Goal: Task Accomplishment & Management: Manage account settings

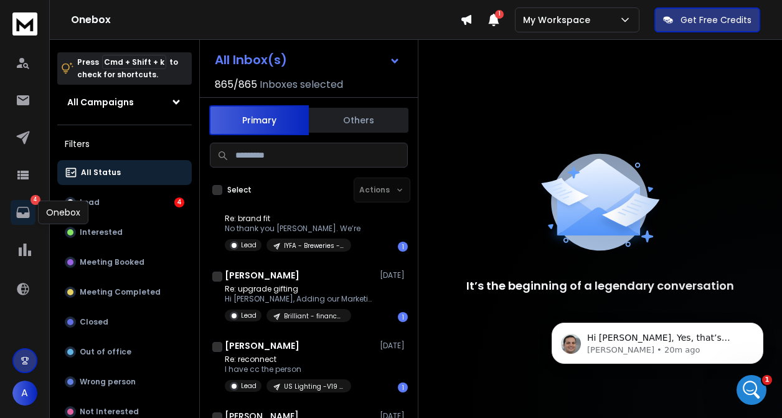
scroll to position [39, 0]
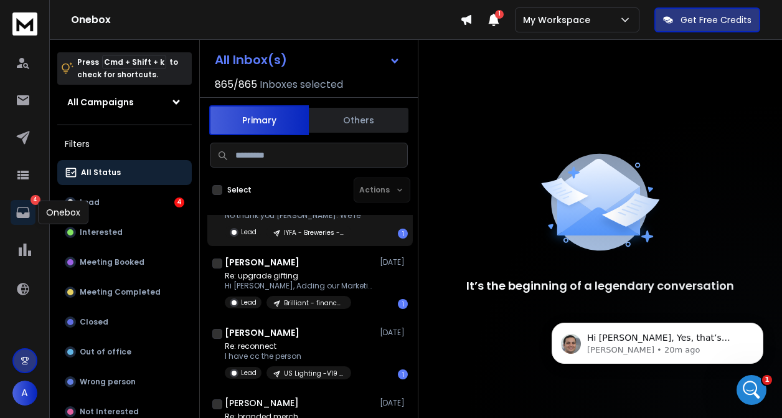
click at [312, 232] on p "IYFA - Breweries - Lauren" at bounding box center [314, 232] width 60 height 9
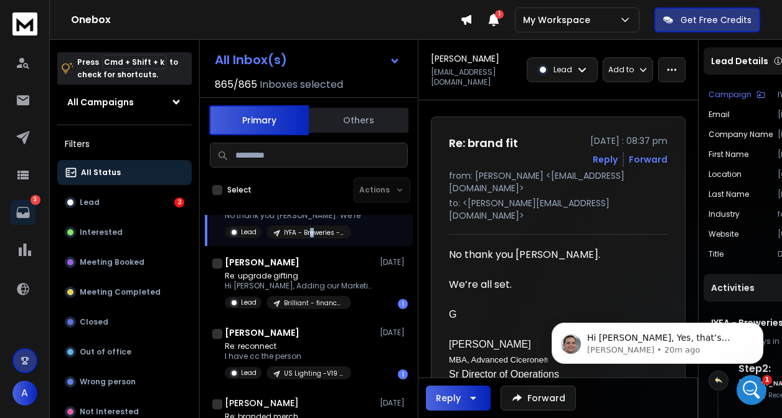
scroll to position [0, 0]
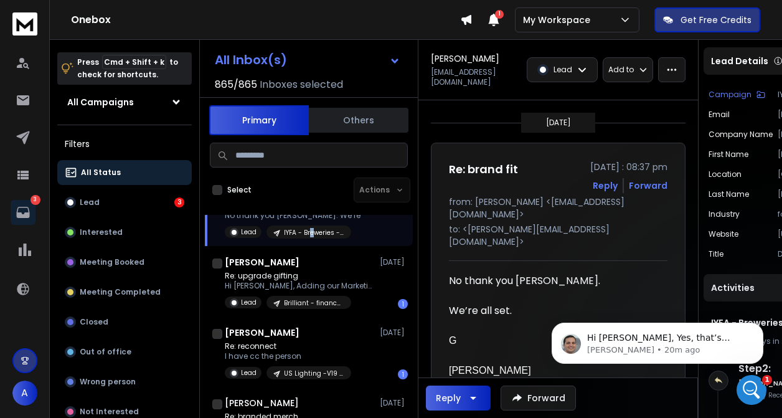
click at [586, 68] on icon at bounding box center [581, 70] width 7 height 4
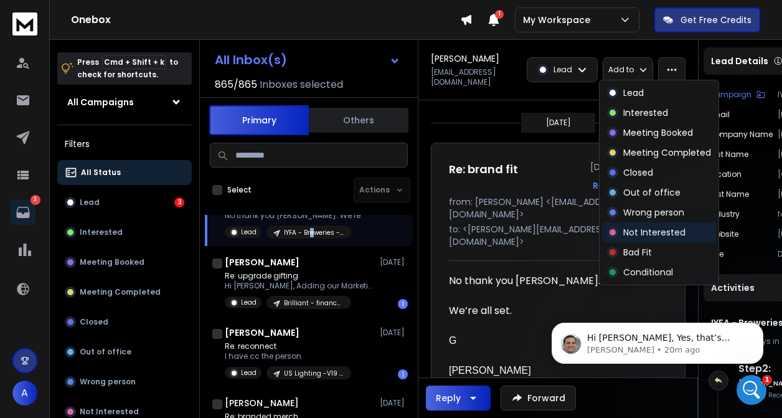
click at [639, 232] on p "Not Interested" at bounding box center [654, 232] width 62 height 12
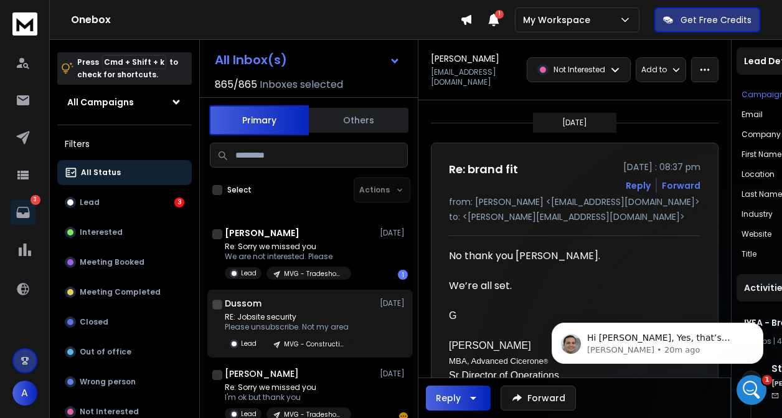
scroll to position [486, 0]
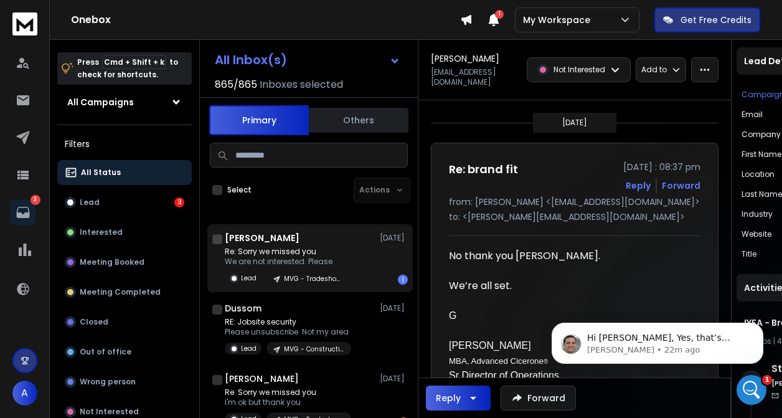
click at [336, 252] on p "Re: Sorry we missed you" at bounding box center [288, 251] width 126 height 10
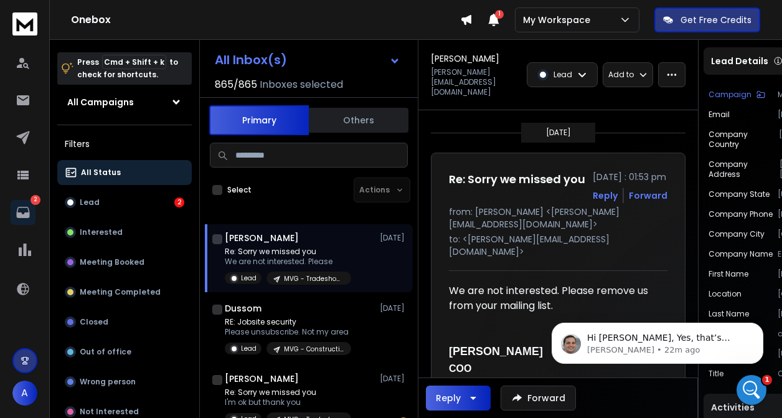
click at [587, 70] on icon at bounding box center [582, 75] width 10 height 10
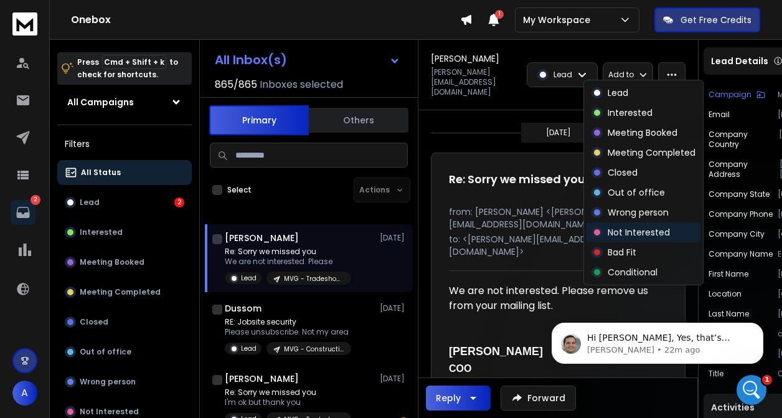
click at [631, 227] on p "Not Interested" at bounding box center [639, 232] width 62 height 12
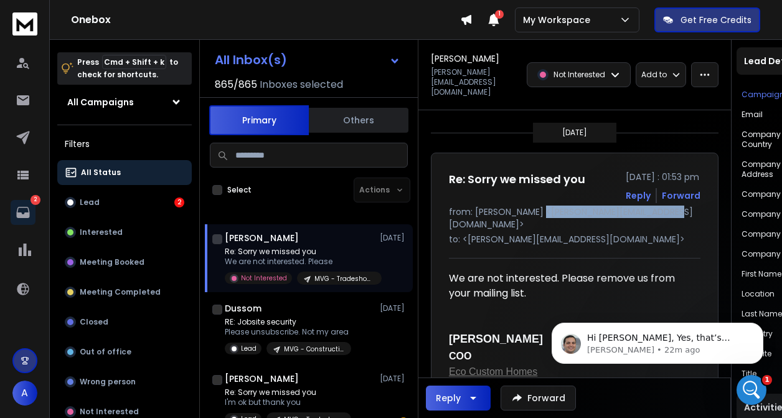
drag, startPoint x: 672, startPoint y: 192, endPoint x: 526, endPoint y: 192, distance: 146.3
click at [527, 205] on p "from: Chris Miller <chris.m@ecocustomhomes.com>" at bounding box center [574, 217] width 251 height 25
copy p "chris.m@ecocustomhomes.com>"
click at [571, 16] on p "My Workspace" at bounding box center [559, 20] width 72 height 12
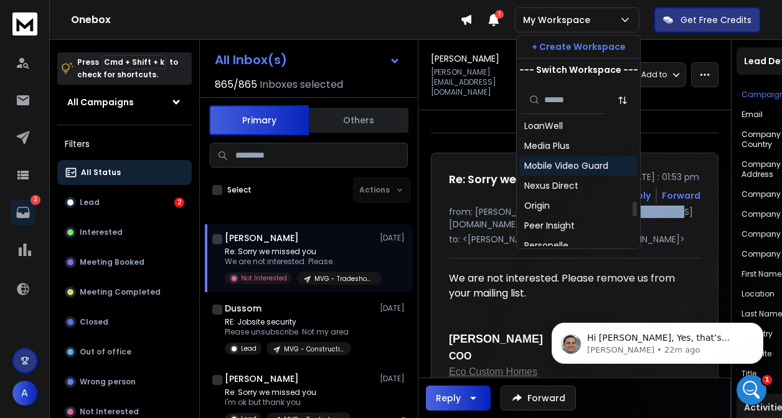
scroll to position [661, 0]
click at [564, 159] on div "Mobile Video Guard" at bounding box center [566, 165] width 84 height 12
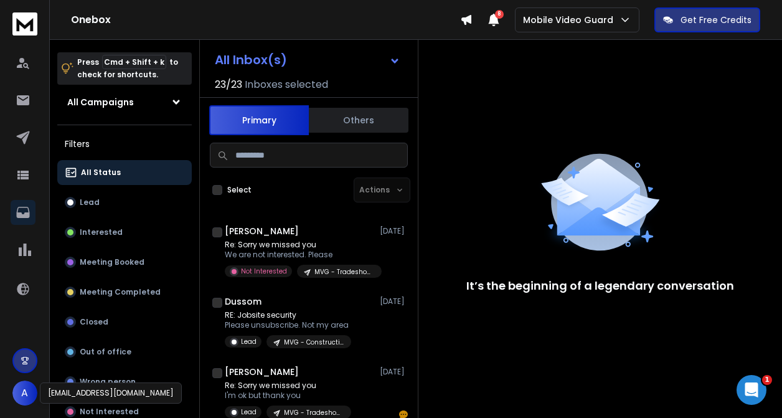
click at [27, 392] on span "A" at bounding box center [24, 392] width 25 height 25
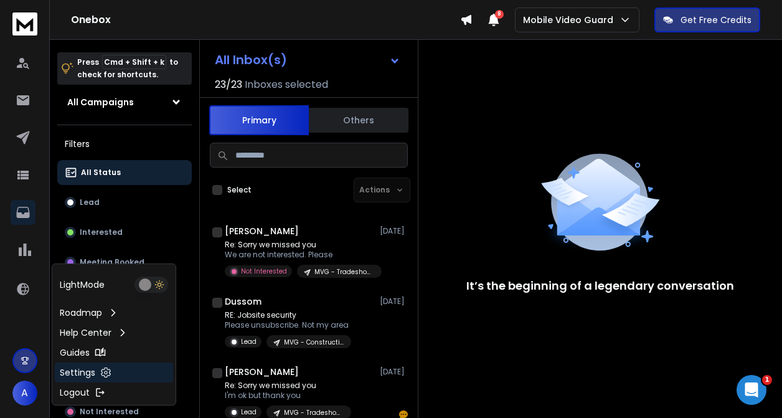
click at [93, 370] on p "Settings" at bounding box center [77, 372] width 35 height 12
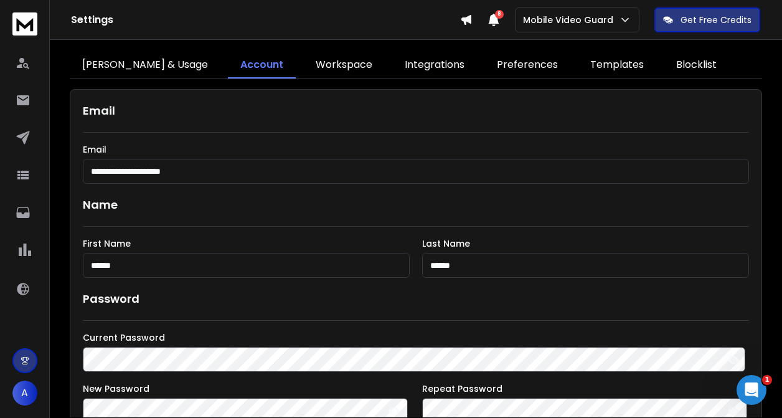
click at [664, 60] on link "Blocklist" at bounding box center [696, 65] width 65 height 26
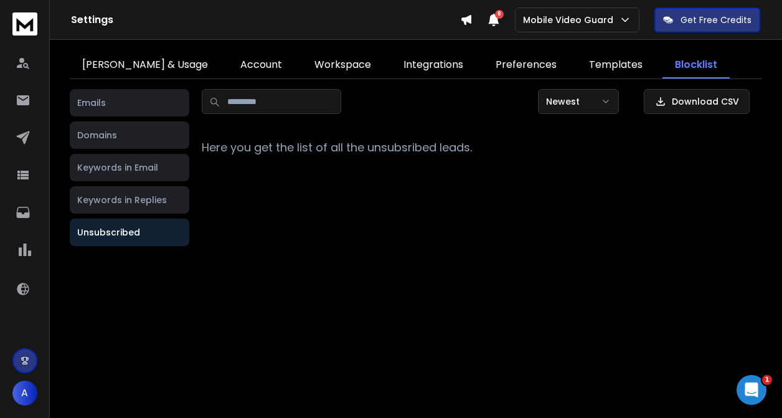
click at [115, 233] on button "Unsubscribed" at bounding box center [130, 231] width 120 height 27
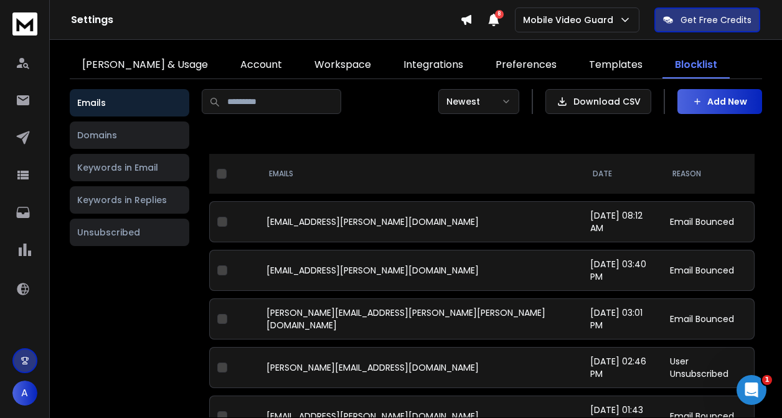
click at [139, 93] on button "Emails" at bounding box center [130, 102] width 120 height 27
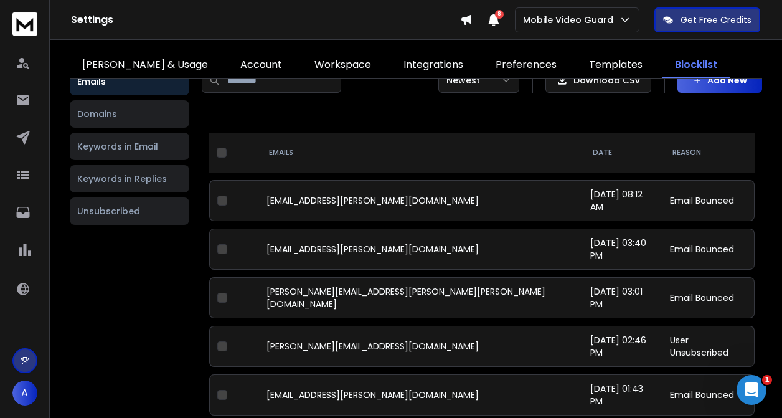
scroll to position [21, 0]
click at [261, 85] on input at bounding box center [271, 80] width 139 height 25
paste input "**********"
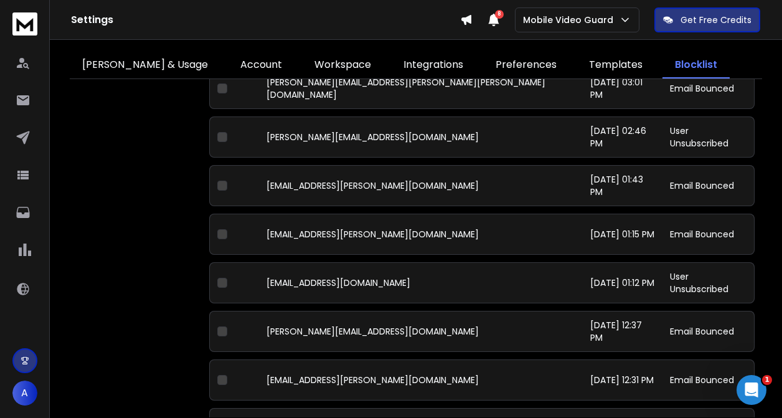
scroll to position [0, 0]
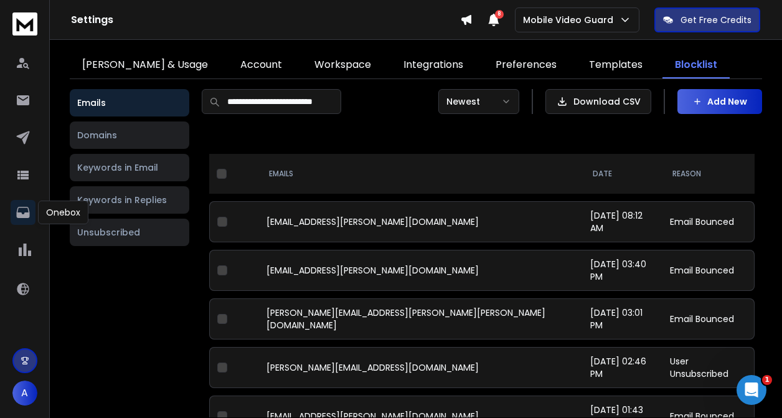
type input "**********"
click at [29, 214] on icon at bounding box center [23, 212] width 15 height 15
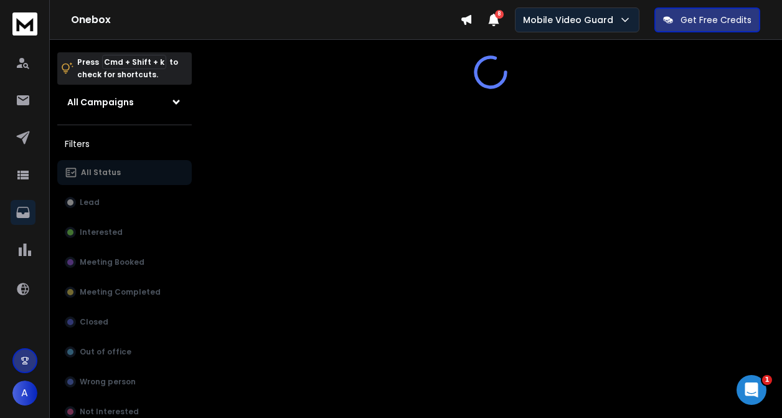
click at [615, 24] on p "Mobile Video Guard" at bounding box center [570, 20] width 95 height 12
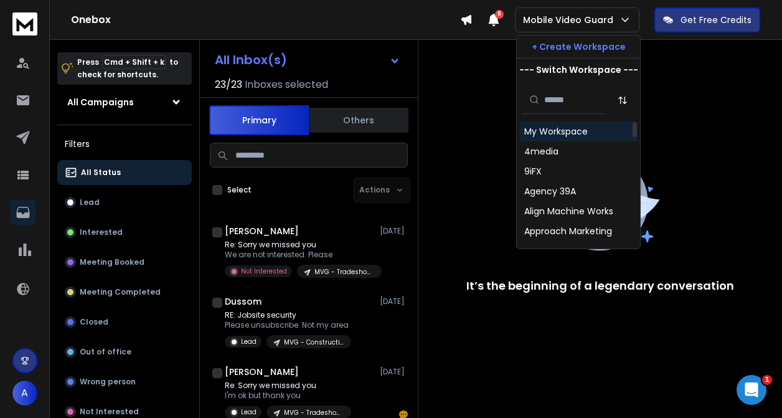
click at [562, 127] on div "My Workspace" at bounding box center [555, 131] width 63 height 12
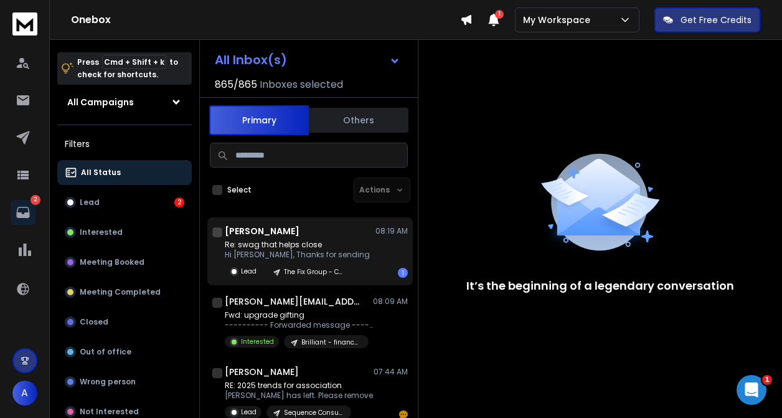
click at [293, 244] on p "Re: swag that helps close" at bounding box center [297, 245] width 145 height 10
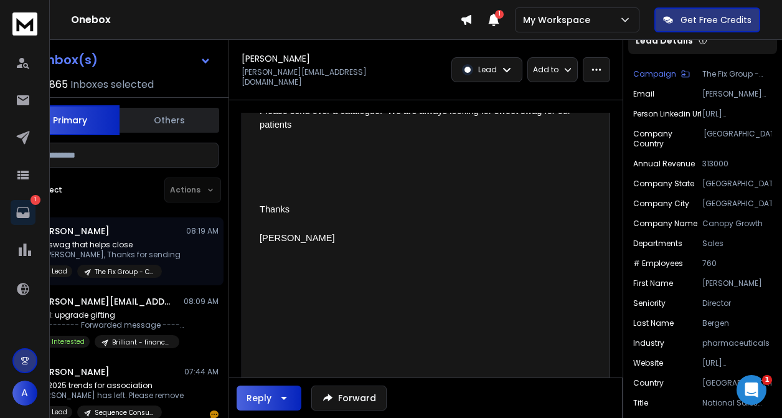
scroll to position [18, 0]
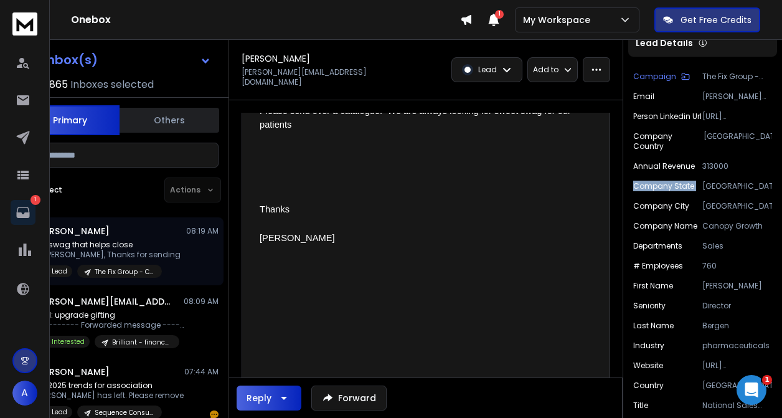
drag, startPoint x: 725, startPoint y: 173, endPoint x: 705, endPoint y: 189, distance: 25.7
click at [705, 189] on div "Campaign The Fix Group - C7V2 Sales Titles Email [PERSON_NAME][EMAIL_ADDRESS][D…" at bounding box center [702, 261] width 149 height 408
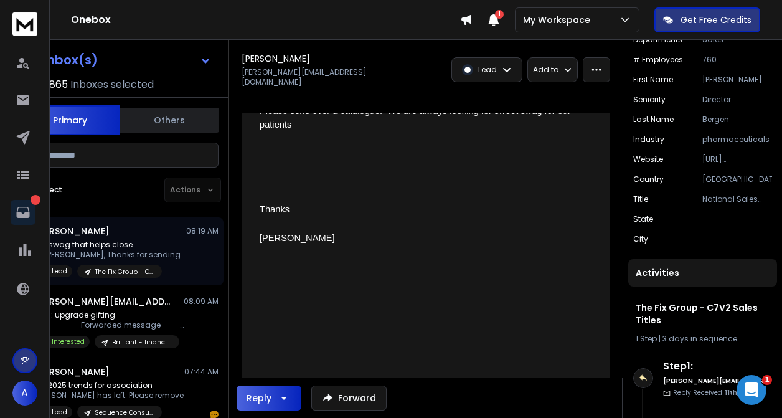
scroll to position [287, 0]
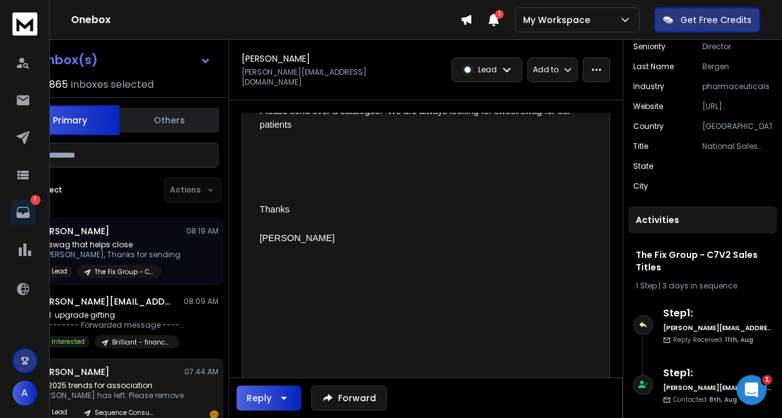
click at [359, 398] on button "Forward" at bounding box center [348, 397] width 75 height 25
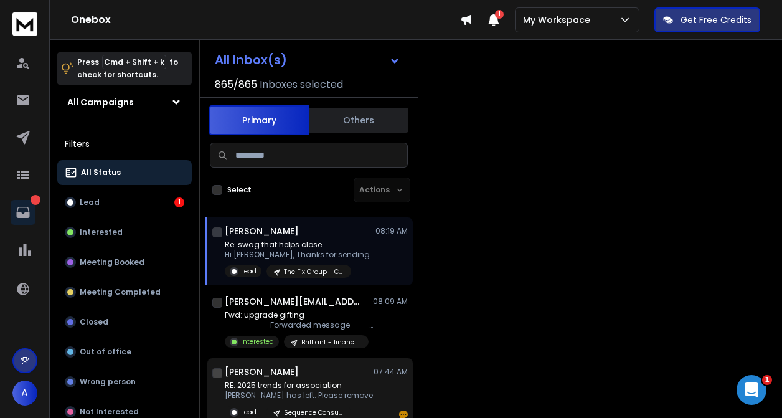
scroll to position [0, 0]
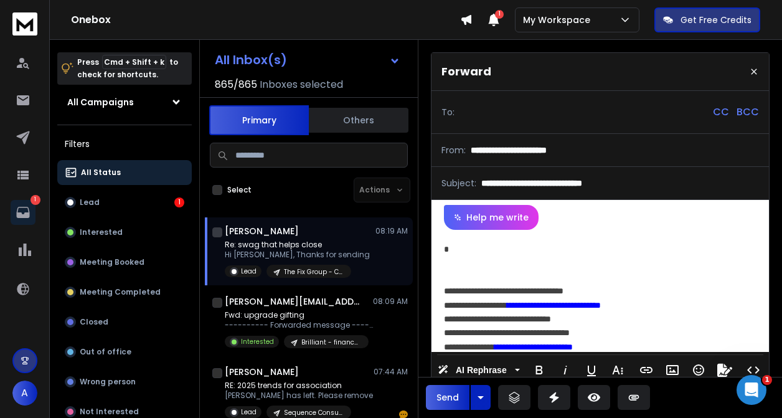
click at [503, 111] on input at bounding box center [502, 112] width 87 height 22
type input "**********"
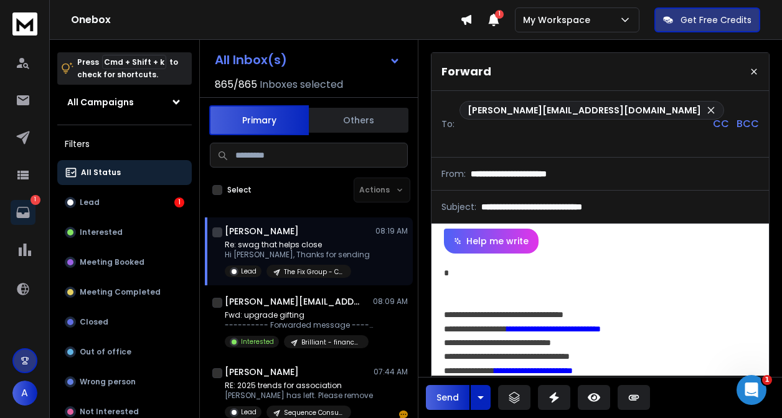
click at [718, 116] on p "CC" at bounding box center [721, 123] width 16 height 15
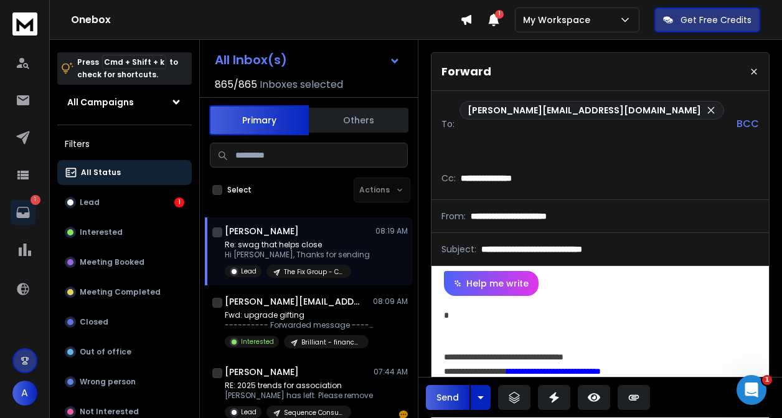
type input "**********"
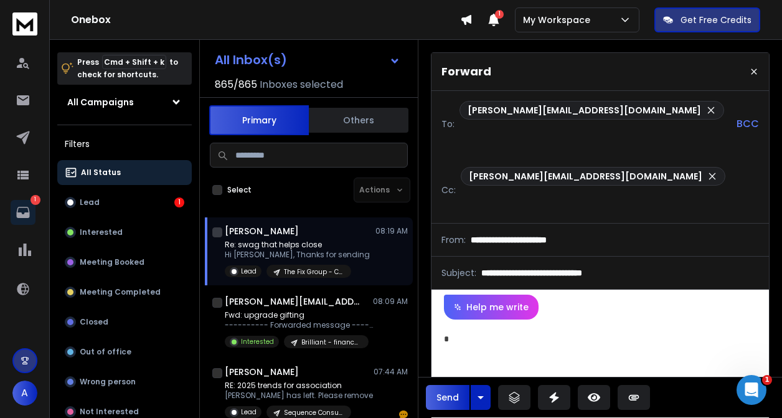
click at [443, 395] on button "Send" at bounding box center [448, 397] width 44 height 25
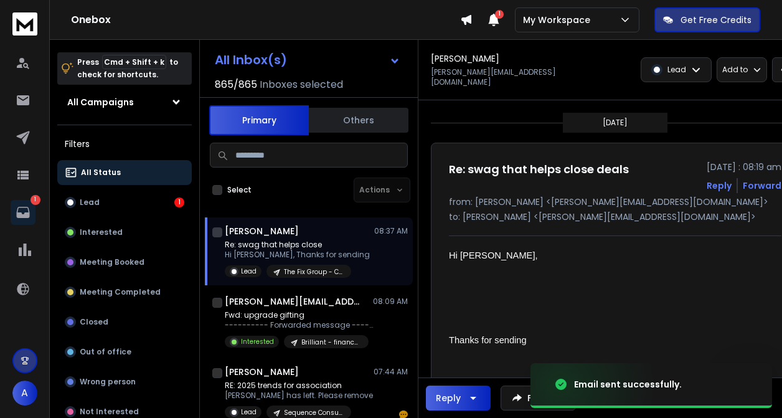
click at [681, 65] on p "Lead" at bounding box center [676, 70] width 19 height 10
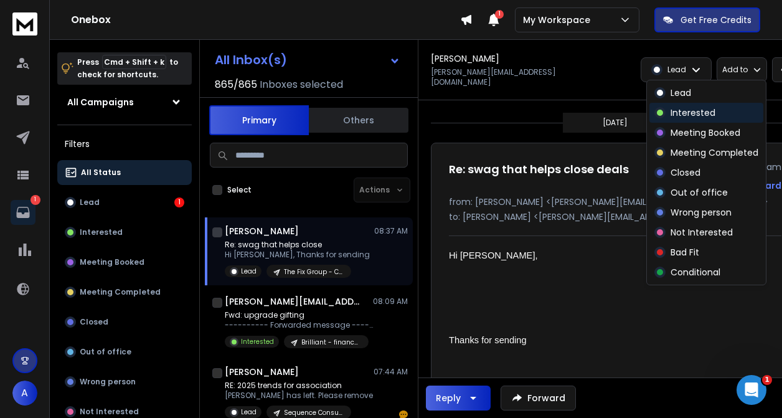
click at [678, 115] on p "Interested" at bounding box center [692, 112] width 45 height 12
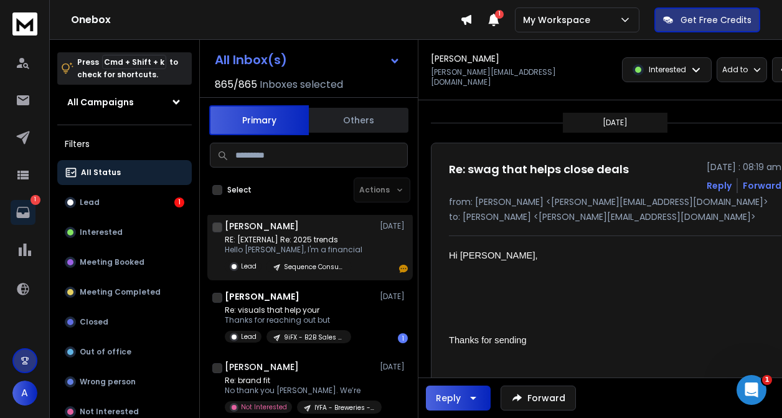
scroll to position [288, 0]
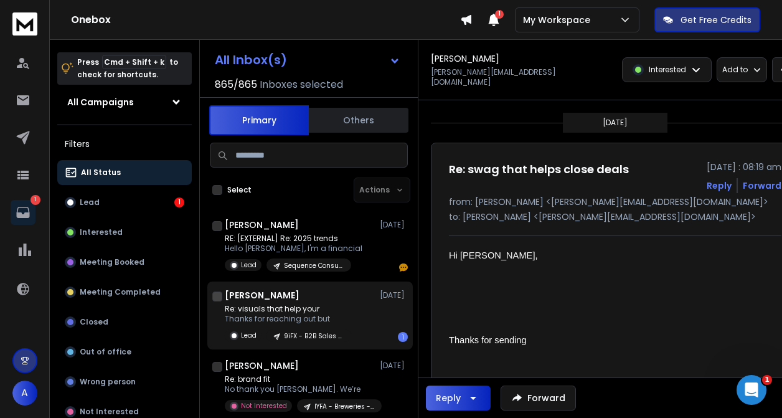
click at [335, 307] on p "Re: visuals that help your" at bounding box center [288, 309] width 126 height 10
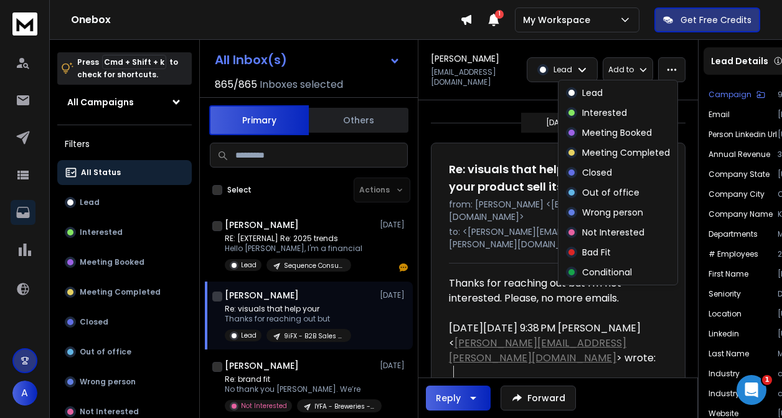
click at [572, 66] on p "Lead" at bounding box center [562, 70] width 19 height 10
click at [592, 231] on p "Not Interested" at bounding box center [613, 232] width 62 height 12
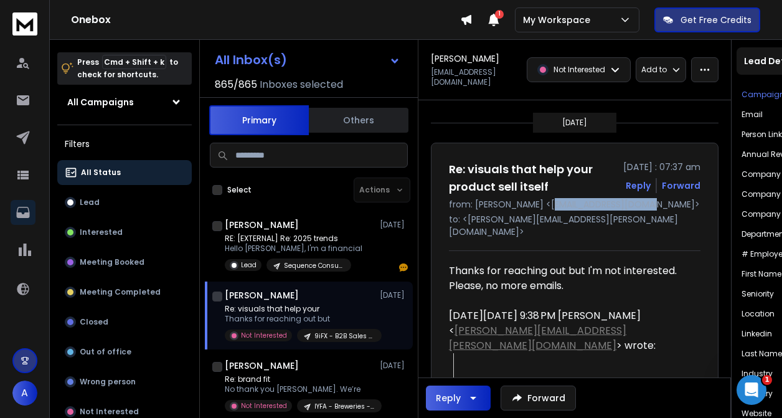
drag, startPoint x: 662, startPoint y: 195, endPoint x: 550, endPoint y: 198, distance: 112.1
click at [550, 198] on p "from: Carolyn Muzyka <carolynm@knowbe4.com>" at bounding box center [574, 204] width 251 height 12
copy p "carolynm@knowbe4.com"
click at [26, 394] on span "A" at bounding box center [24, 392] width 25 height 25
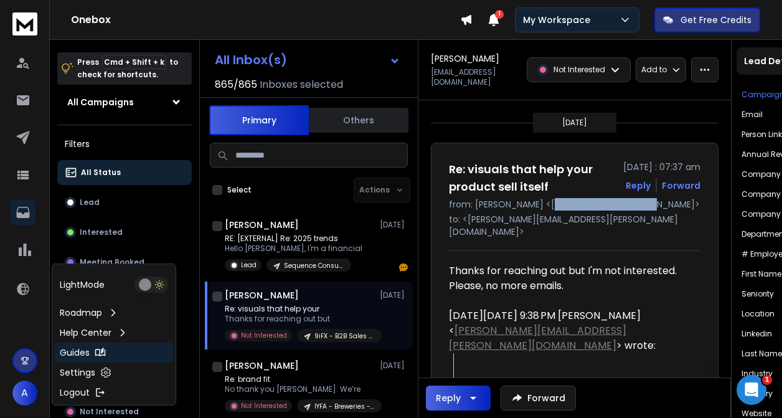
click at [563, 16] on p "My Workspace" at bounding box center [559, 20] width 72 height 12
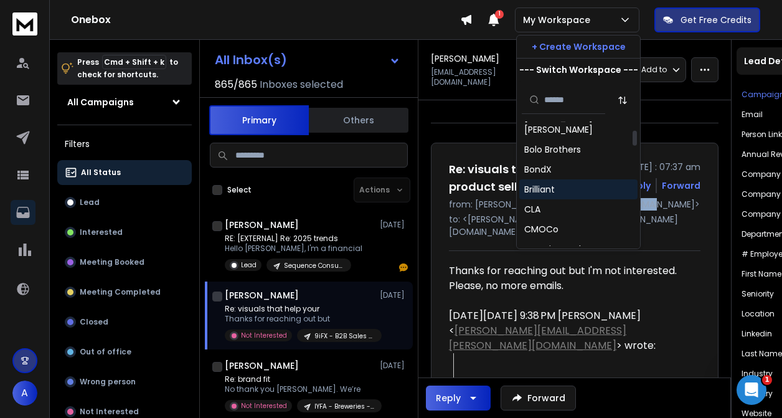
scroll to position [0, 0]
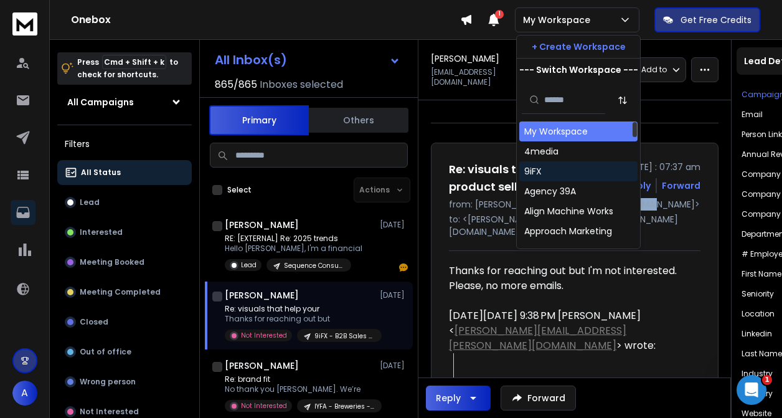
click at [555, 171] on div "9iFX" at bounding box center [578, 171] width 118 height 20
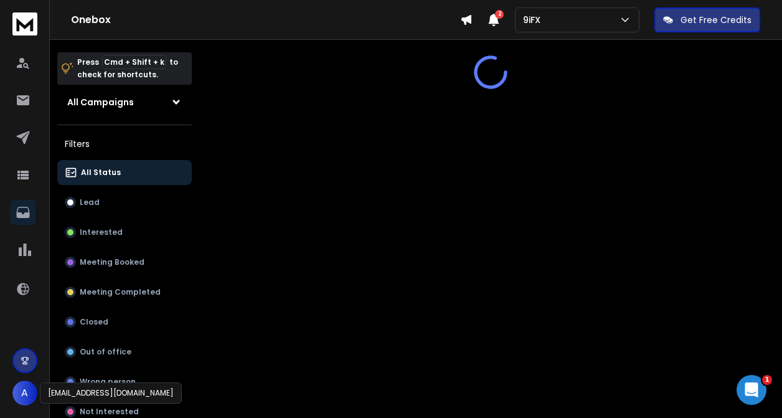
click at [26, 393] on span "A" at bounding box center [24, 392] width 25 height 25
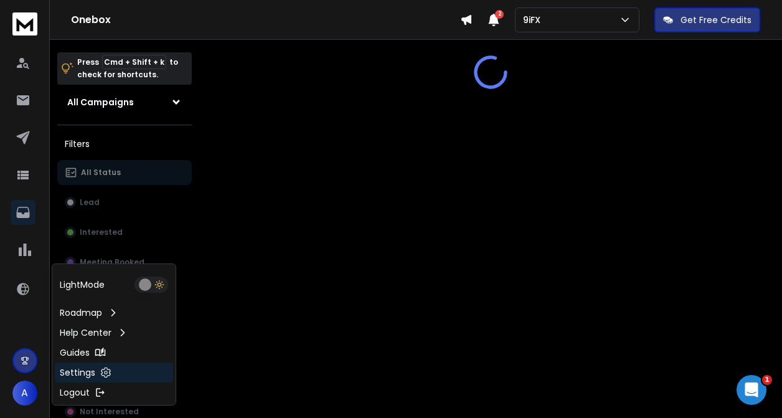
click at [101, 375] on icon at bounding box center [105, 371] width 9 height 9
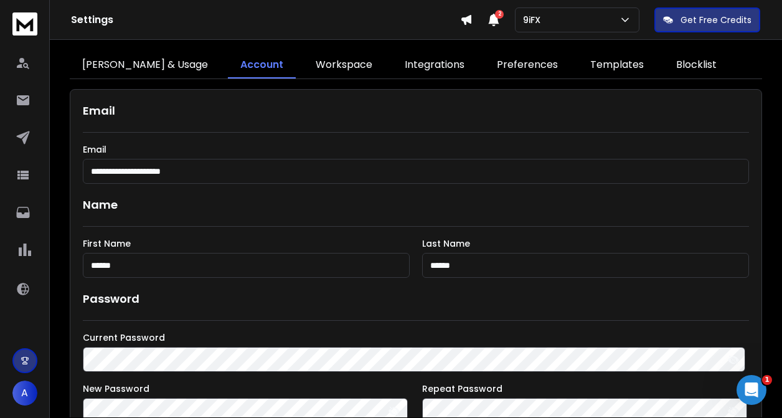
click at [664, 62] on link "Blocklist" at bounding box center [696, 65] width 65 height 26
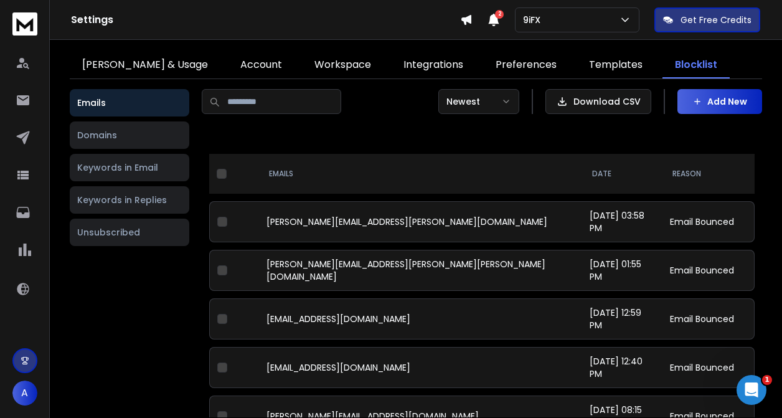
click at [266, 101] on input at bounding box center [271, 101] width 139 height 25
paste input "**********"
type input "**********"
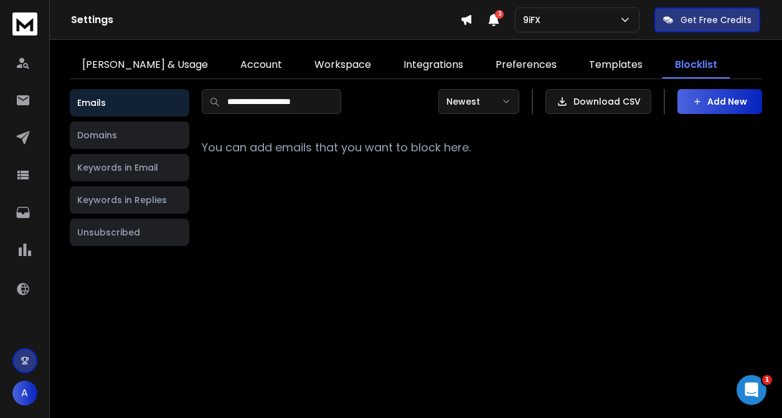
click at [702, 105] on icon at bounding box center [697, 101] width 10 height 10
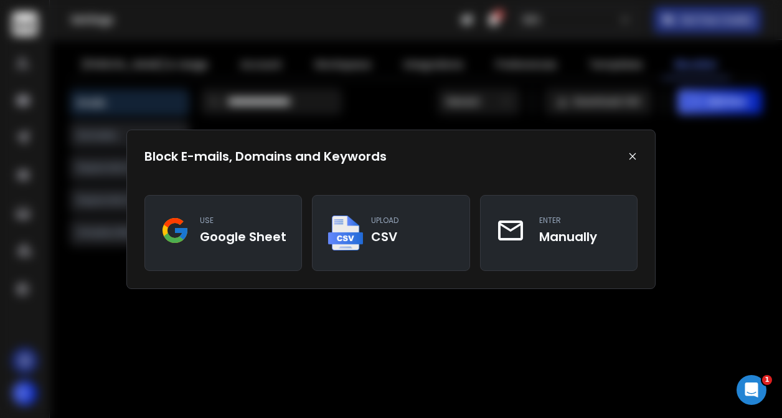
click at [576, 239] on h3 "Manually" at bounding box center [568, 236] width 58 height 17
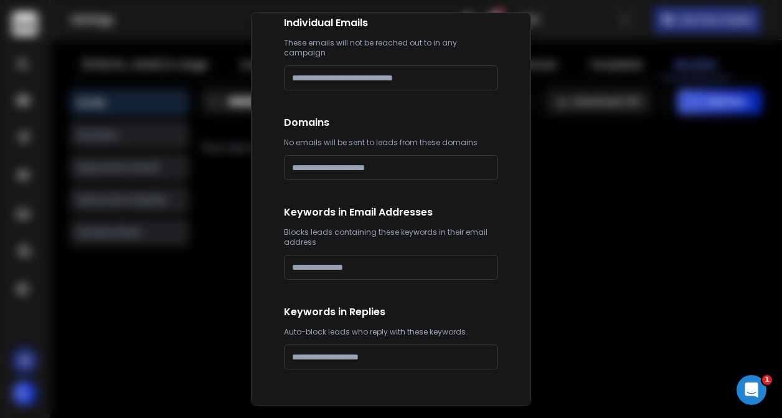
scroll to position [67, 0]
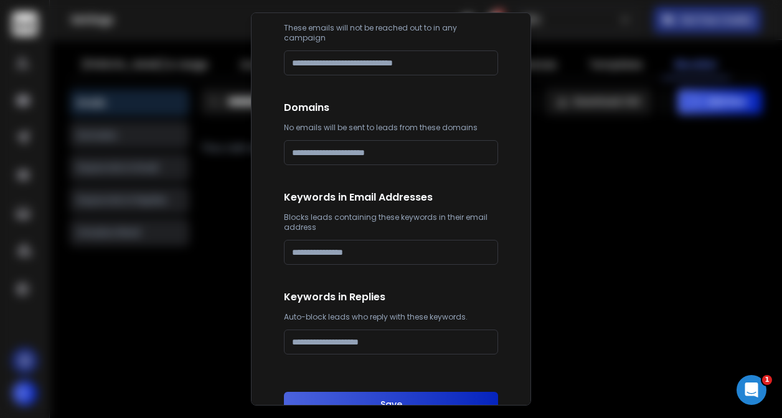
click at [348, 332] on input at bounding box center [391, 341] width 214 height 25
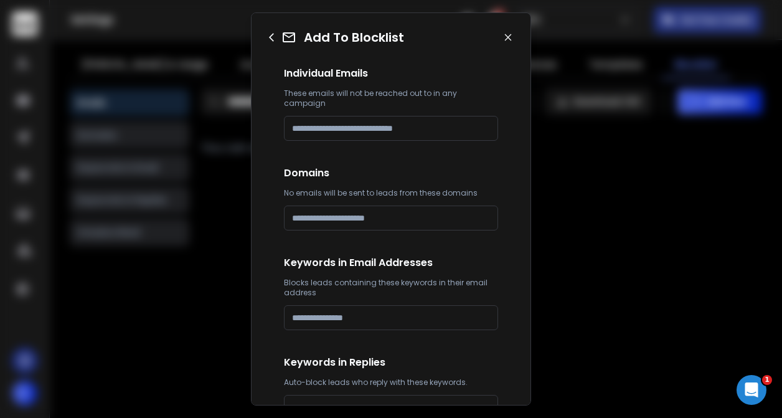
scroll to position [0, 0]
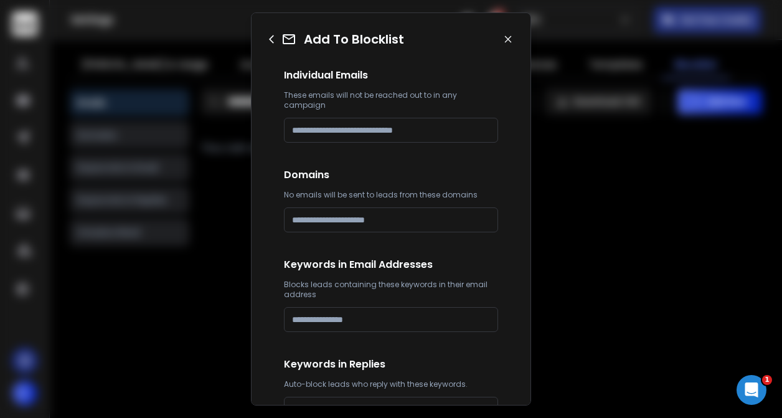
click at [329, 118] on input at bounding box center [391, 130] width 214 height 25
paste input "**********"
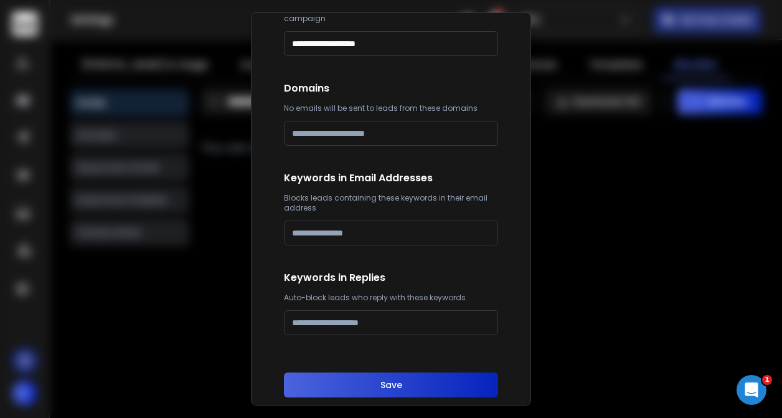
type input "**********"
click at [364, 382] on button "Save" at bounding box center [391, 384] width 214 height 25
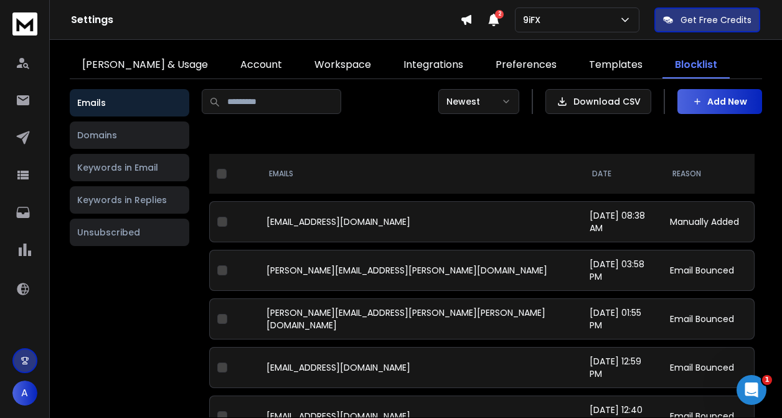
click at [119, 198] on replies "Keywords in Replies" at bounding box center [130, 199] width 120 height 27
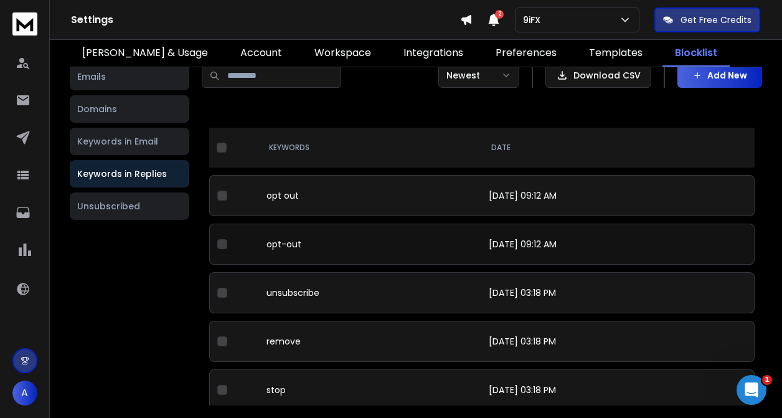
scroll to position [0, 0]
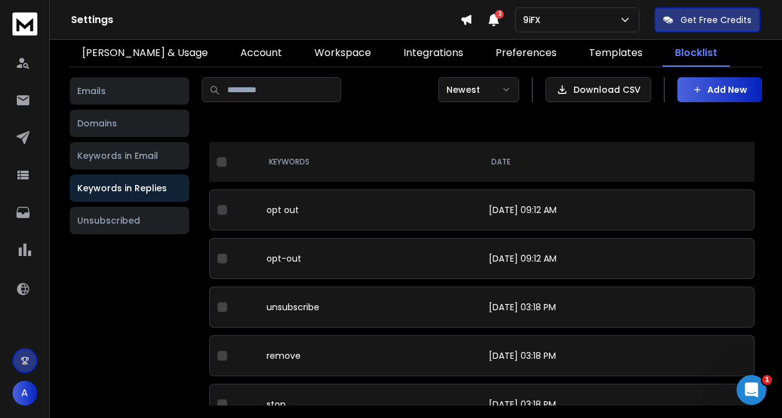
click at [711, 90] on p "Add New" at bounding box center [727, 89] width 40 height 12
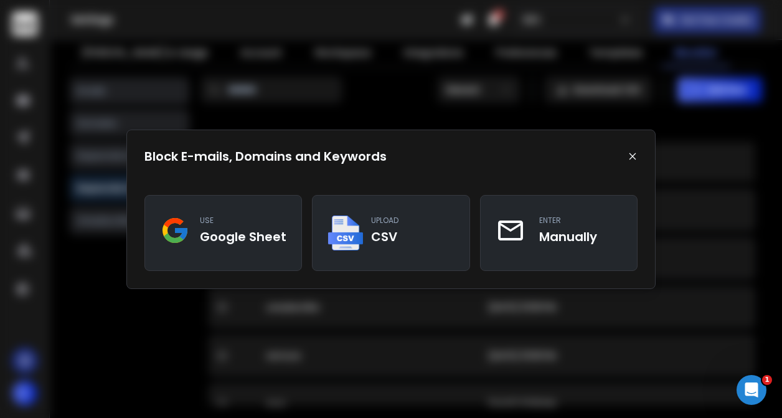
click at [568, 243] on h3 "Manually" at bounding box center [568, 236] width 58 height 17
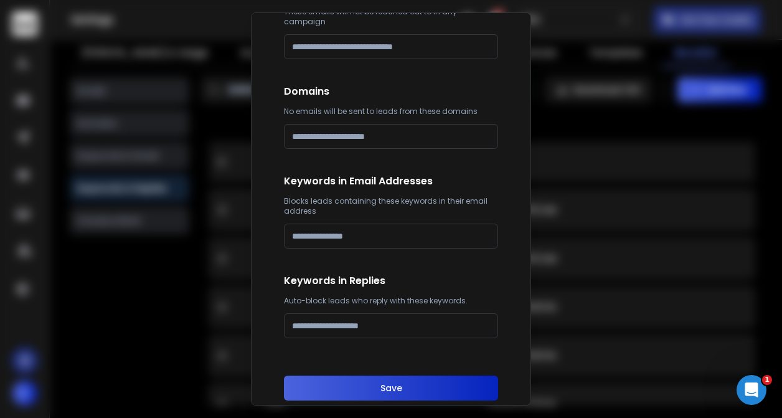
scroll to position [87, 0]
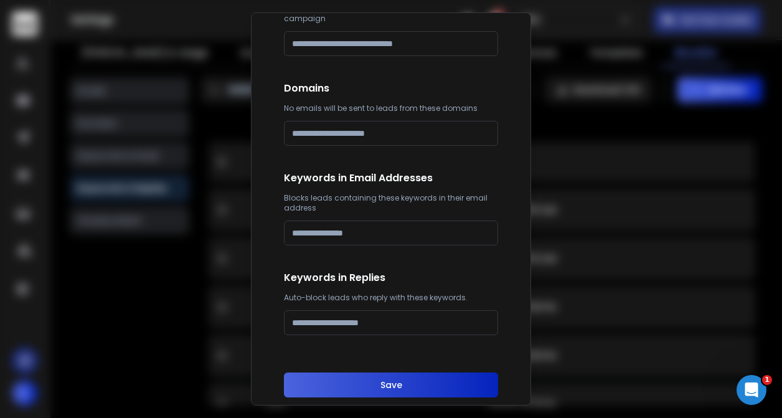
click at [322, 312] on input at bounding box center [391, 322] width 214 height 25
type input "**********"
click at [332, 380] on button "Save" at bounding box center [391, 384] width 214 height 25
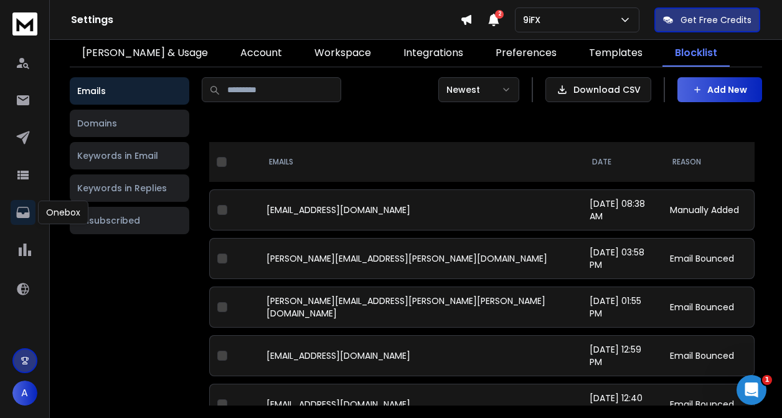
click at [22, 209] on icon at bounding box center [23, 212] width 15 height 15
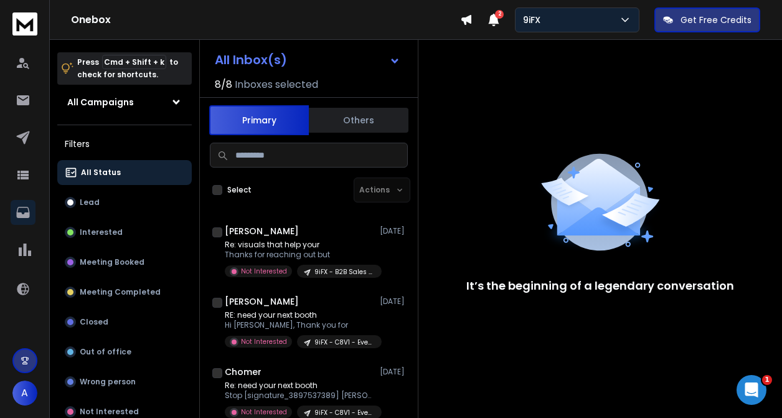
click at [559, 19] on div "9iFX" at bounding box center [577, 20] width 108 height 12
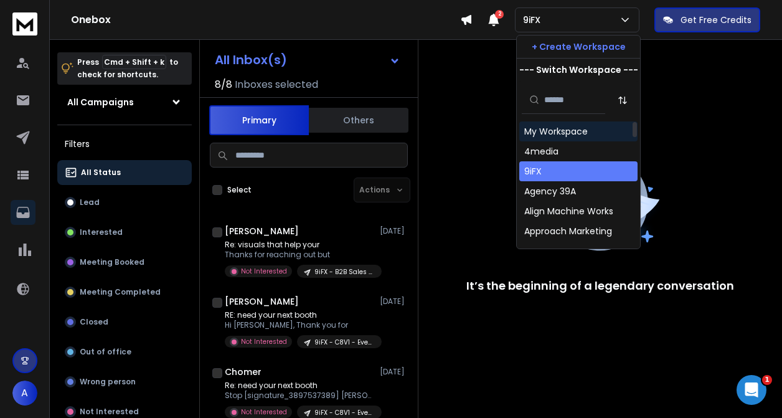
click at [547, 132] on div "My Workspace" at bounding box center [555, 131] width 63 height 12
